Goal: Task Accomplishment & Management: Manage account settings

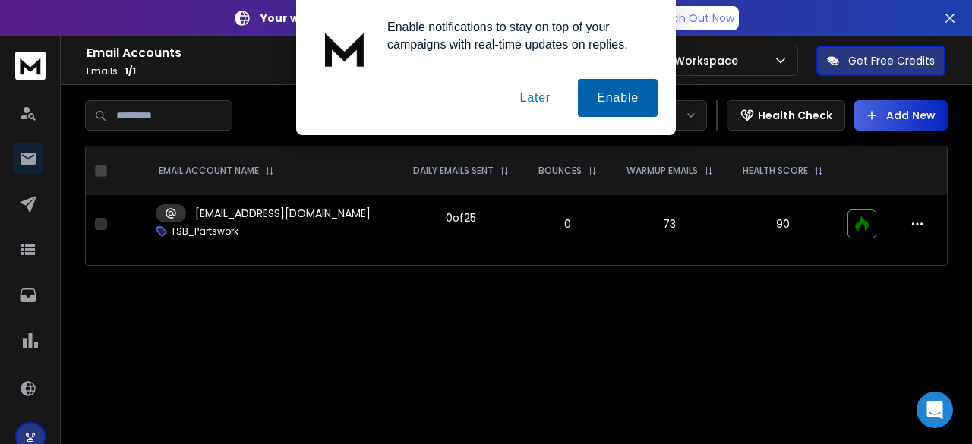
click at [597, 98] on button "Enable" at bounding box center [618, 98] width 80 height 38
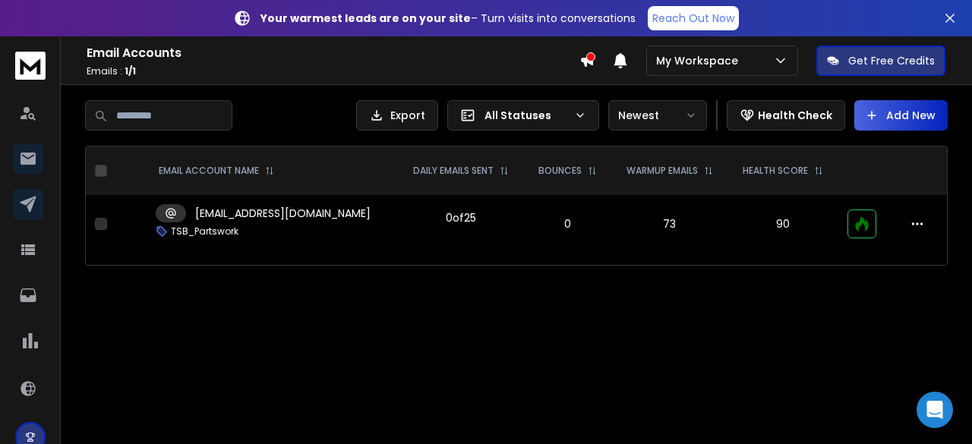
click at [24, 204] on icon at bounding box center [28, 204] width 16 height 16
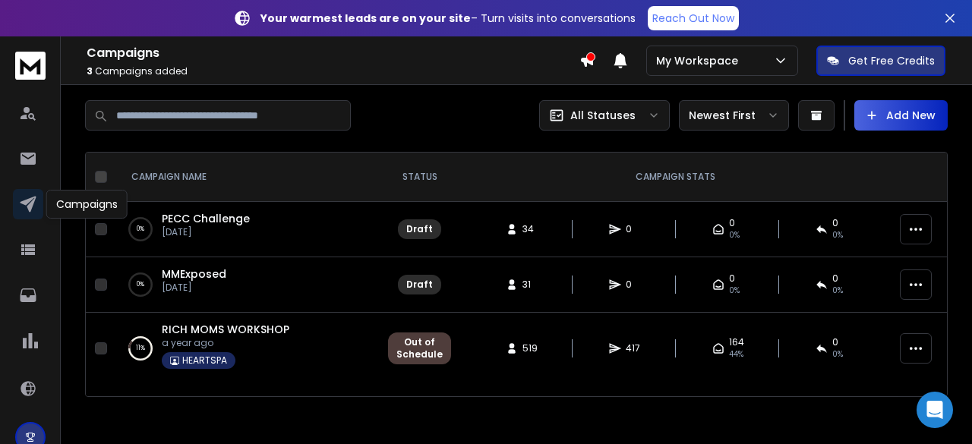
click at [225, 213] on span "PECC Challenge" at bounding box center [206, 218] width 88 height 15
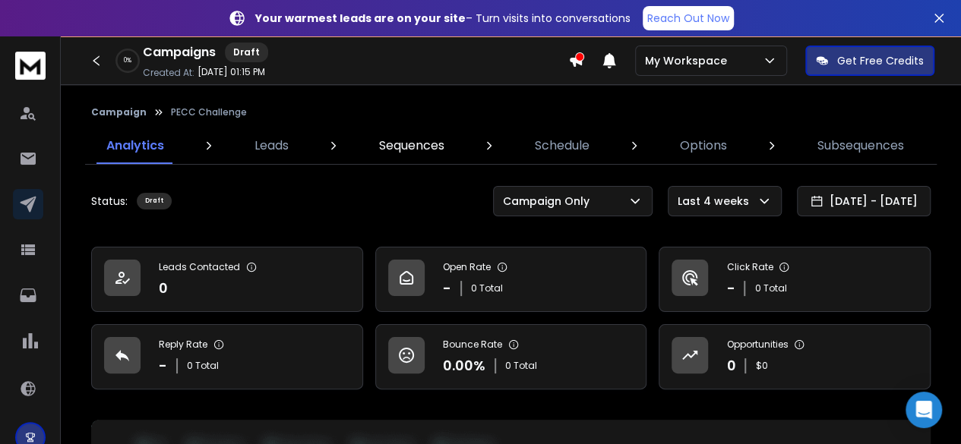
click at [397, 147] on p "Sequences" at bounding box center [411, 146] width 65 height 18
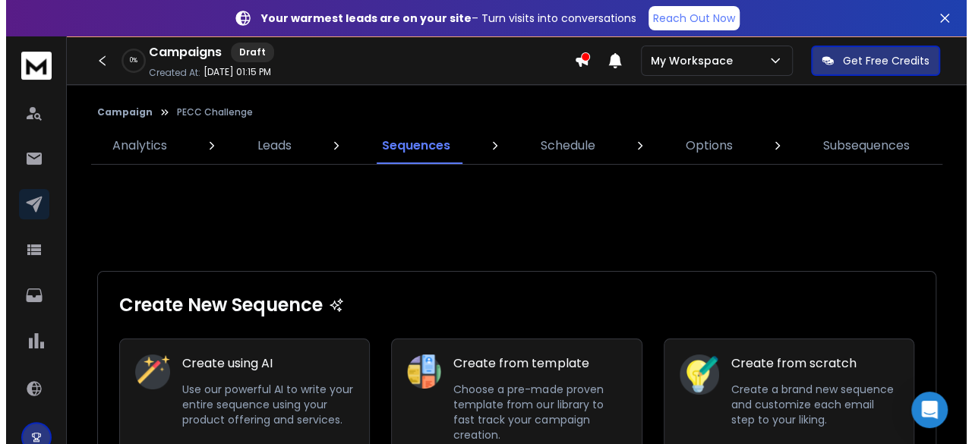
scroll to position [41, 0]
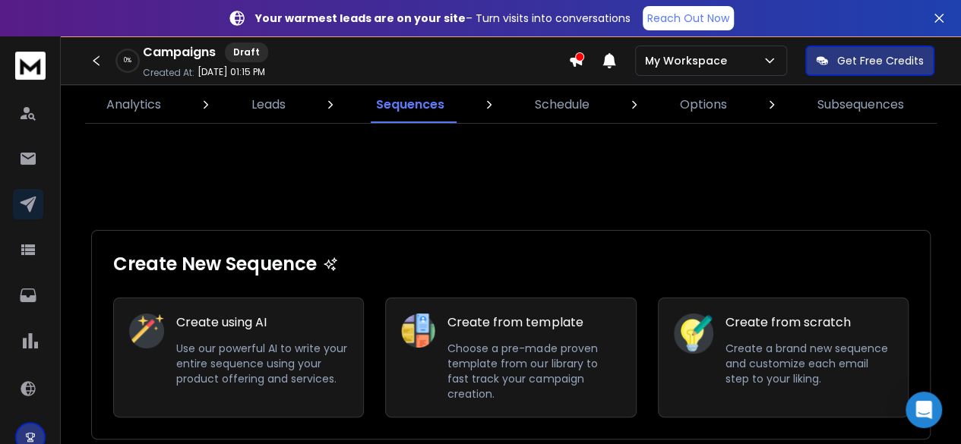
click at [789, 333] on div "Create from scratch Create a brand new sequence and customize each email step t…" at bounding box center [808, 358] width 167 height 88
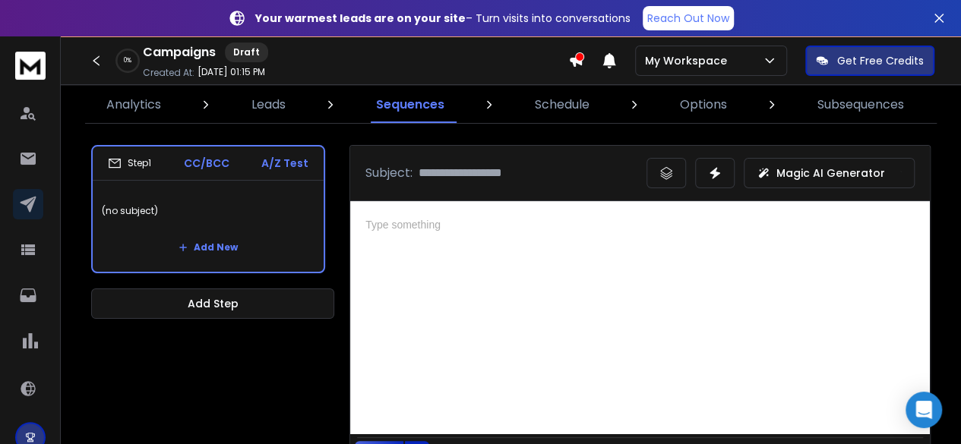
click at [402, 166] on p "Subject:" at bounding box center [388, 173] width 47 height 18
click at [406, 174] on p "Subject:" at bounding box center [388, 173] width 47 height 18
click at [389, 169] on p "Subject:" at bounding box center [388, 173] width 47 height 18
click at [223, 250] on button "Add New" at bounding box center [208, 247] width 84 height 30
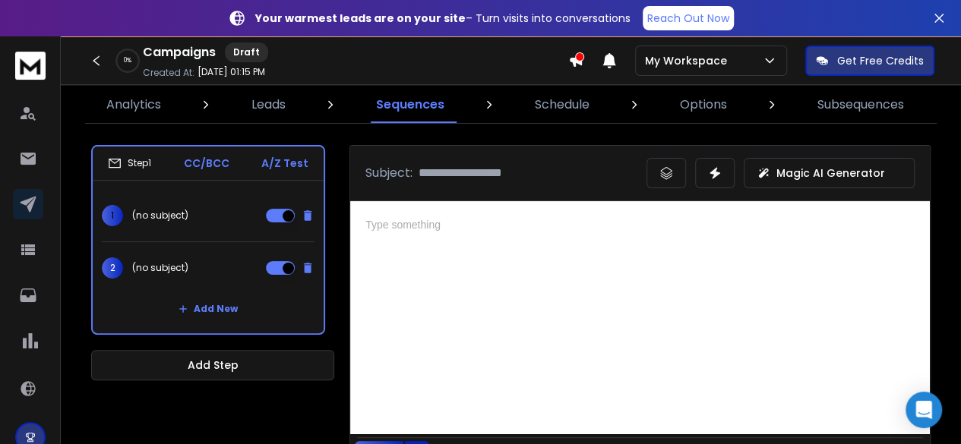
click at [197, 218] on div "1 (no subject)" at bounding box center [208, 216] width 213 height 52
click at [458, 229] on div at bounding box center [639, 224] width 549 height 17
click at [450, 173] on input at bounding box center [524, 173] width 213 height 18
click at [30, 114] on icon at bounding box center [28, 117] width 15 height 8
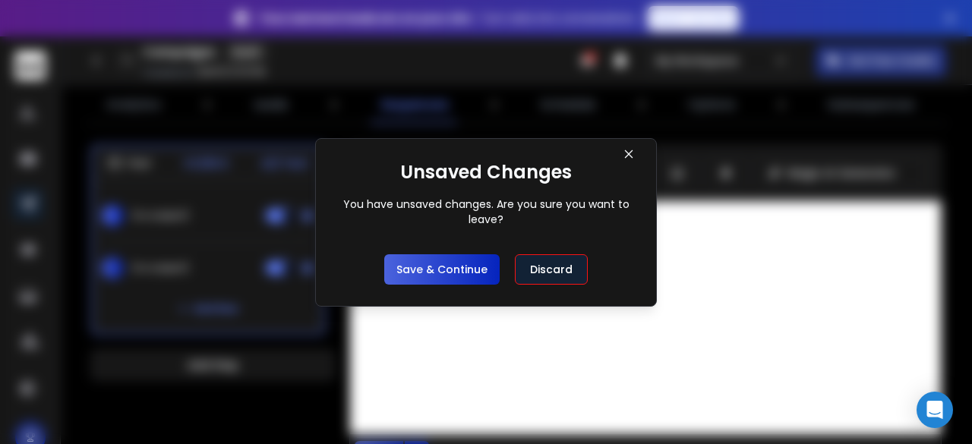
click at [439, 271] on button "Save & Continue" at bounding box center [441, 269] width 115 height 30
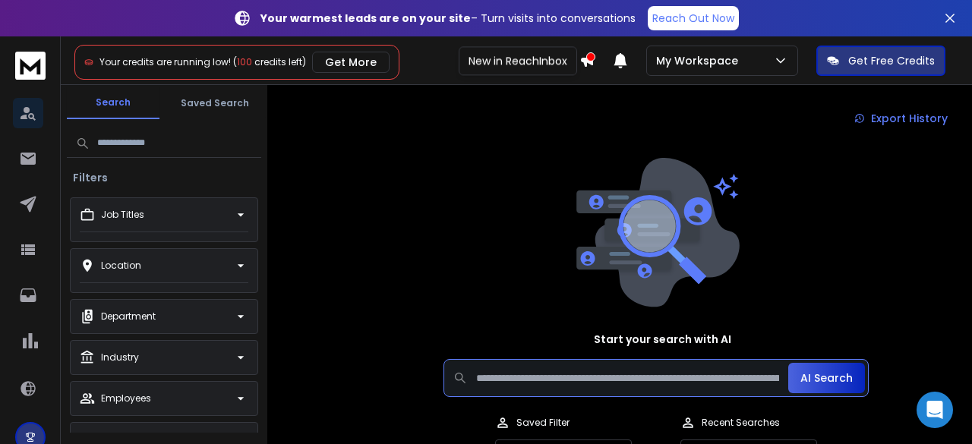
click at [589, 62] on icon at bounding box center [587, 61] width 12 height 12
click at [588, 64] on icon at bounding box center [587, 61] width 12 height 12
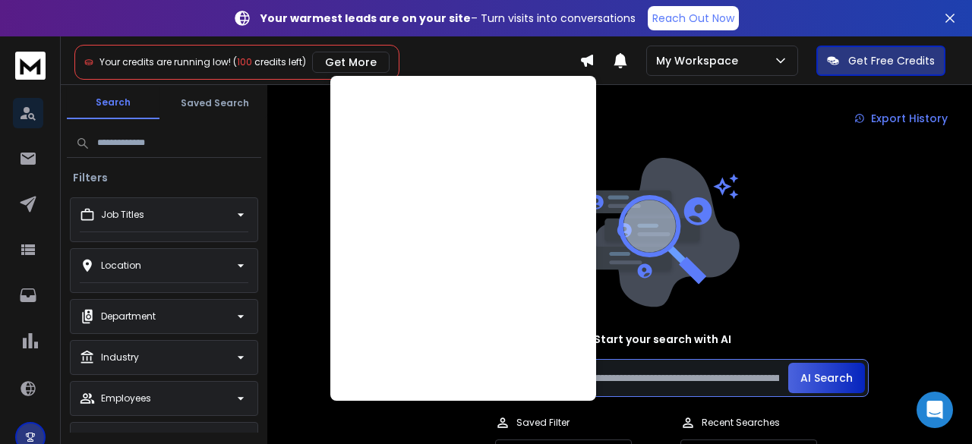
click at [293, 226] on div "Export History Start your search with AI" at bounding box center [656, 225] width 729 height 244
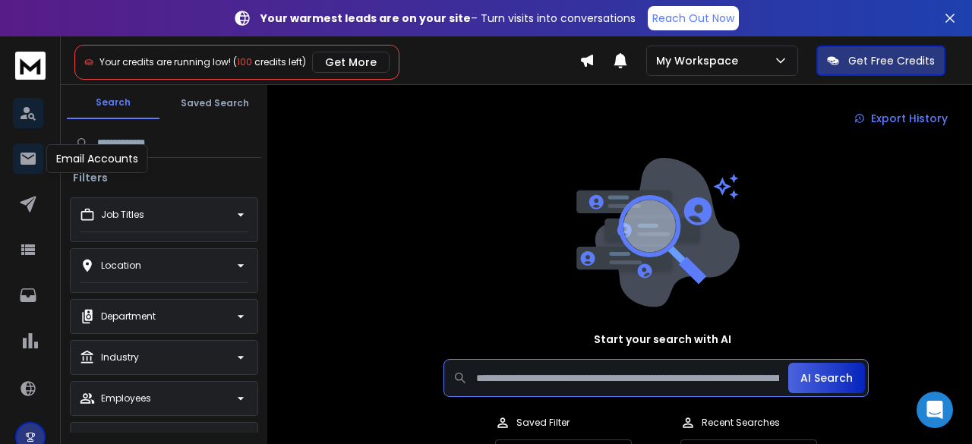
click at [32, 159] on icon at bounding box center [28, 159] width 15 height 12
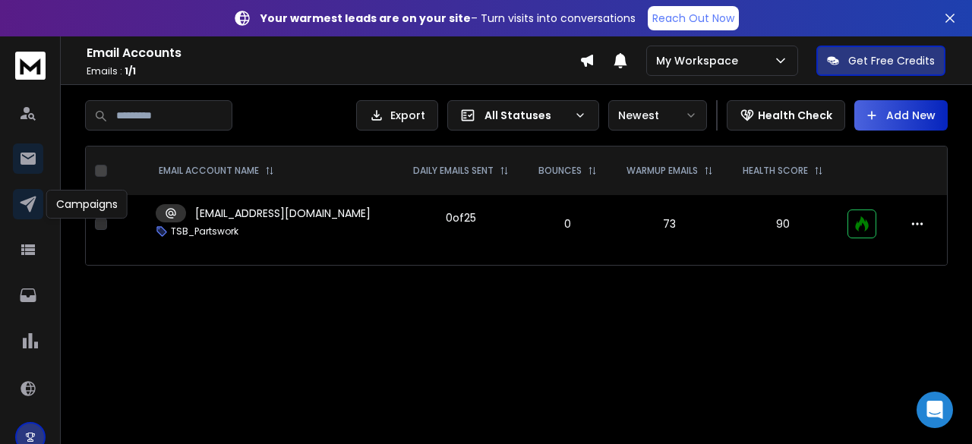
click at [35, 201] on icon at bounding box center [28, 204] width 18 height 18
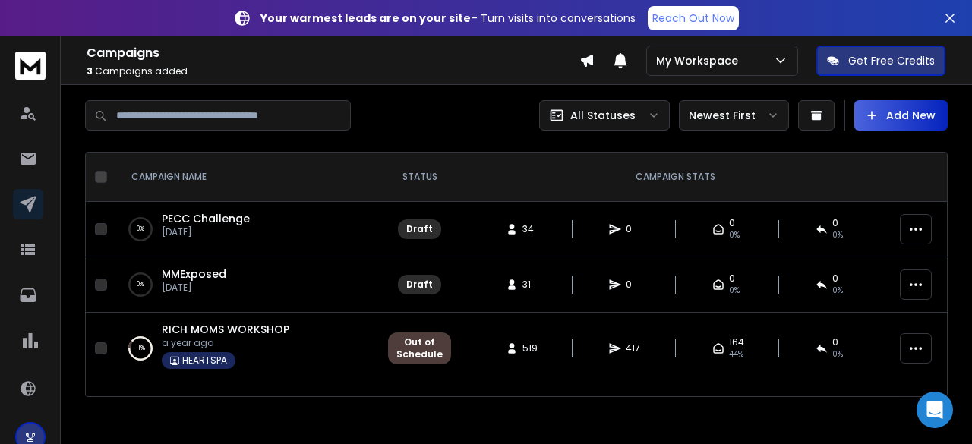
click at [217, 213] on span "PECC Challenge" at bounding box center [206, 218] width 88 height 15
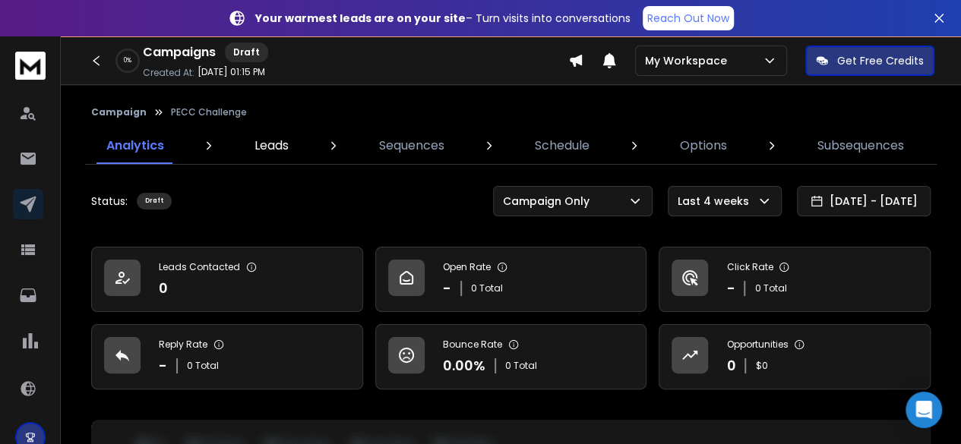
click at [261, 146] on p "Leads" at bounding box center [271, 146] width 34 height 18
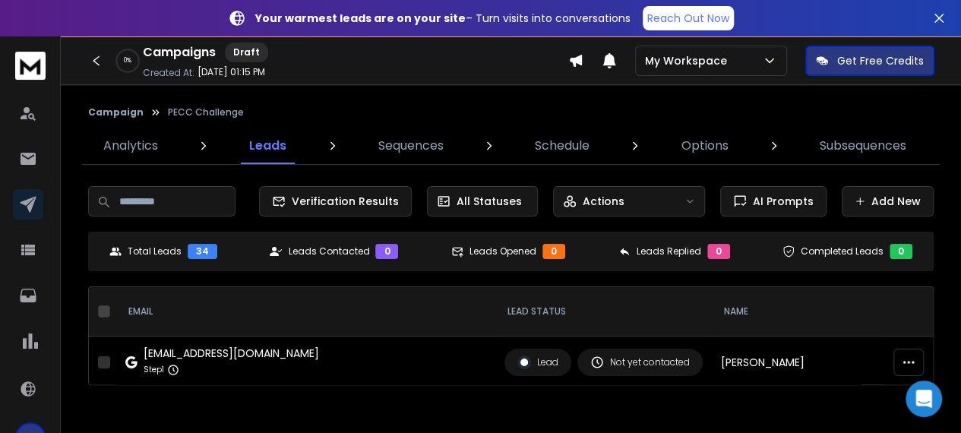
click at [98, 361] on button "button" at bounding box center [104, 362] width 12 height 12
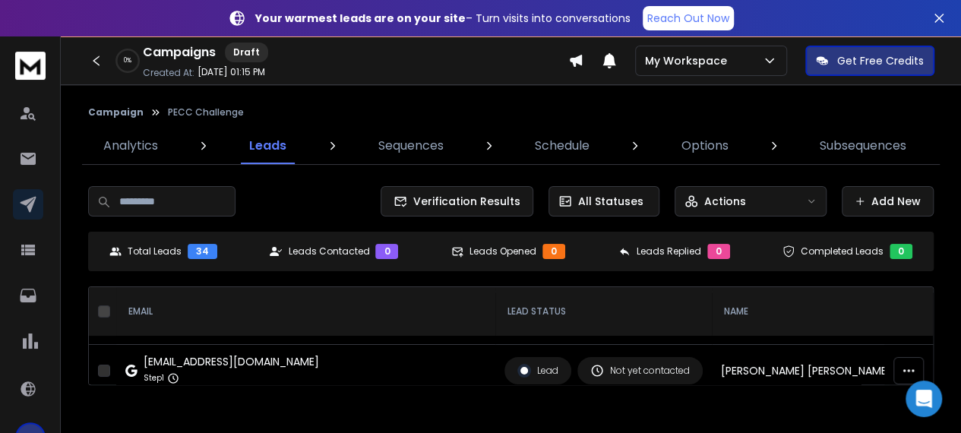
scroll to position [31, 0]
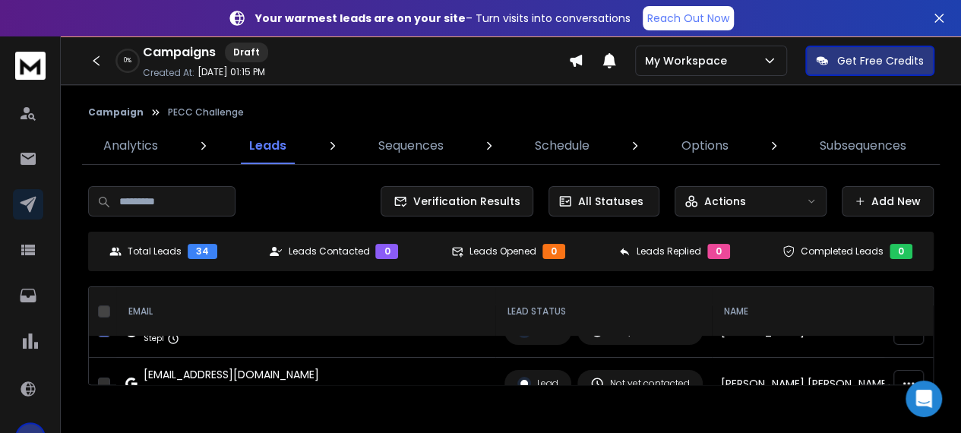
click at [101, 383] on button "button" at bounding box center [104, 383] width 12 height 12
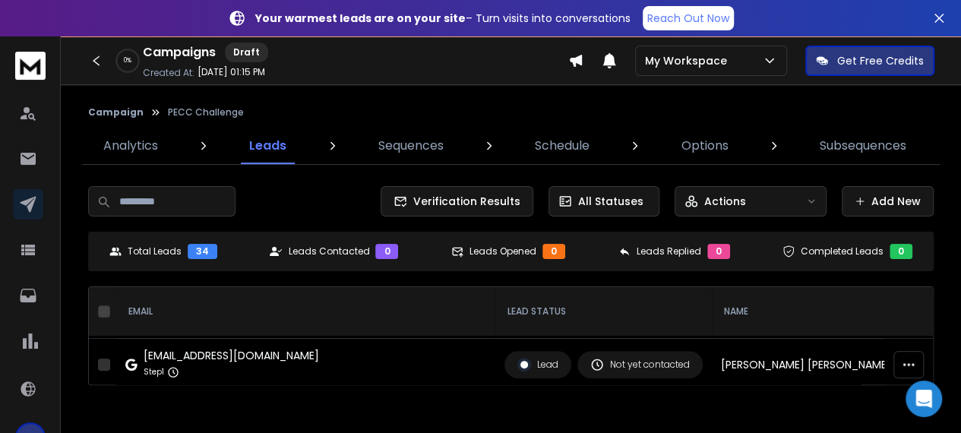
scroll to position [390, 0]
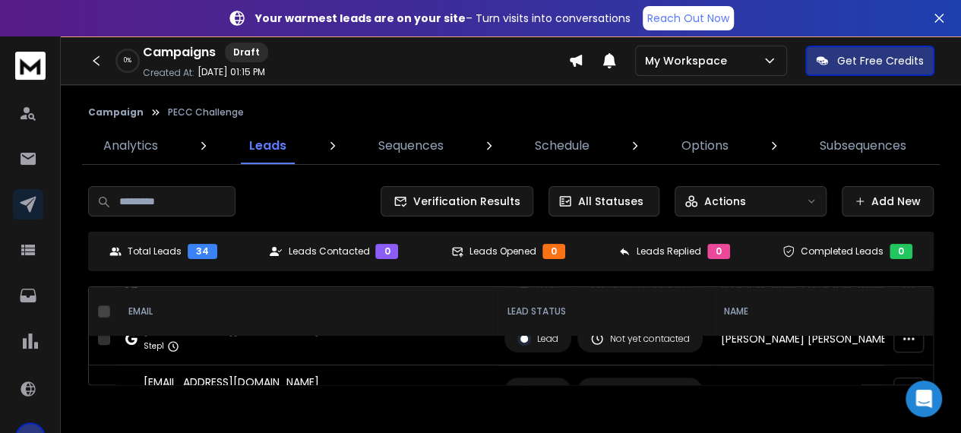
click at [101, 388] on button "button" at bounding box center [104, 391] width 12 height 12
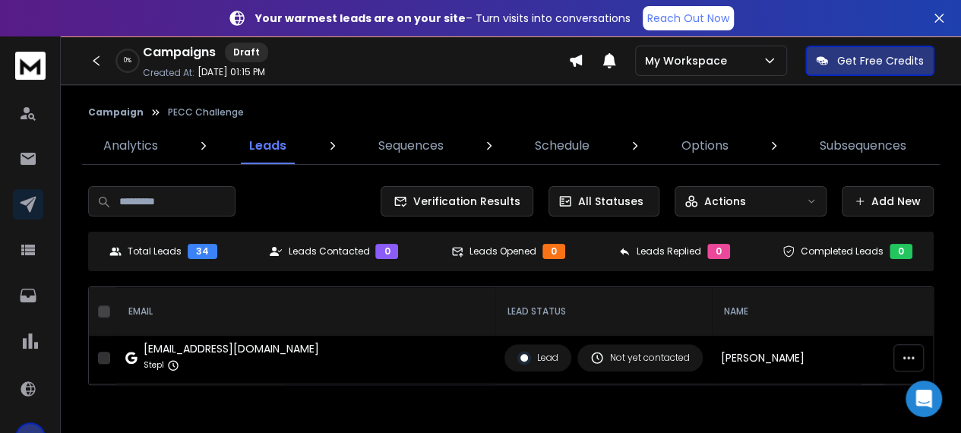
scroll to position [699, 0]
